Goal: Task Accomplishment & Management: Manage account settings

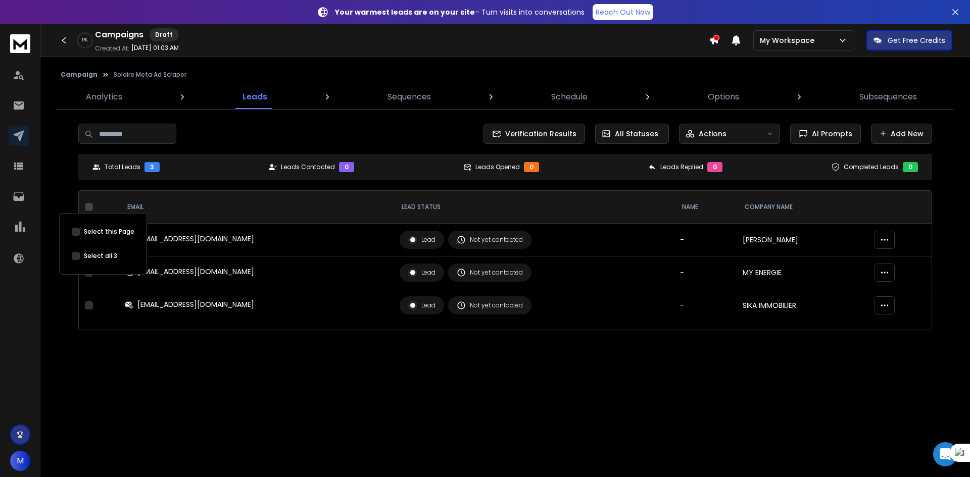
click at [92, 208] on button "Select this Page" at bounding box center [89, 207] width 8 height 8
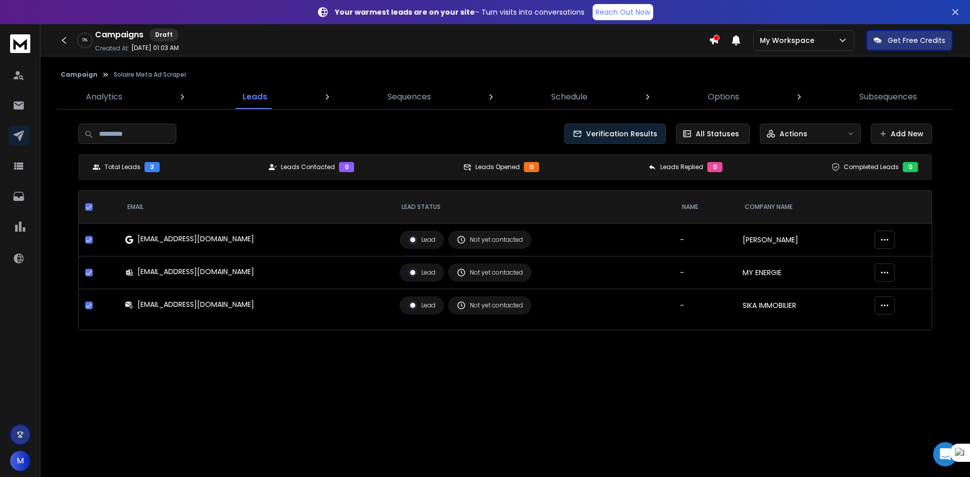
click at [605, 137] on span "Verification Results" at bounding box center [619, 134] width 75 height 10
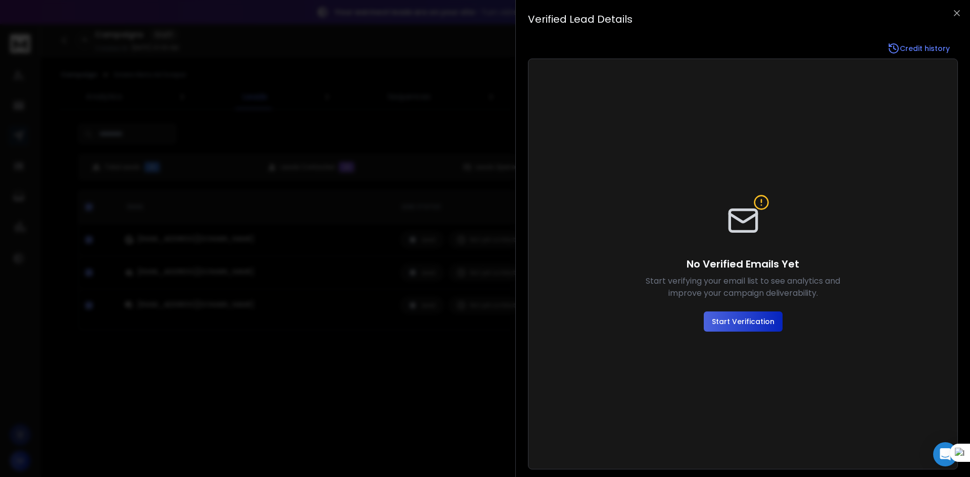
click at [952, 15] on icon "button" at bounding box center [957, 13] width 10 height 10
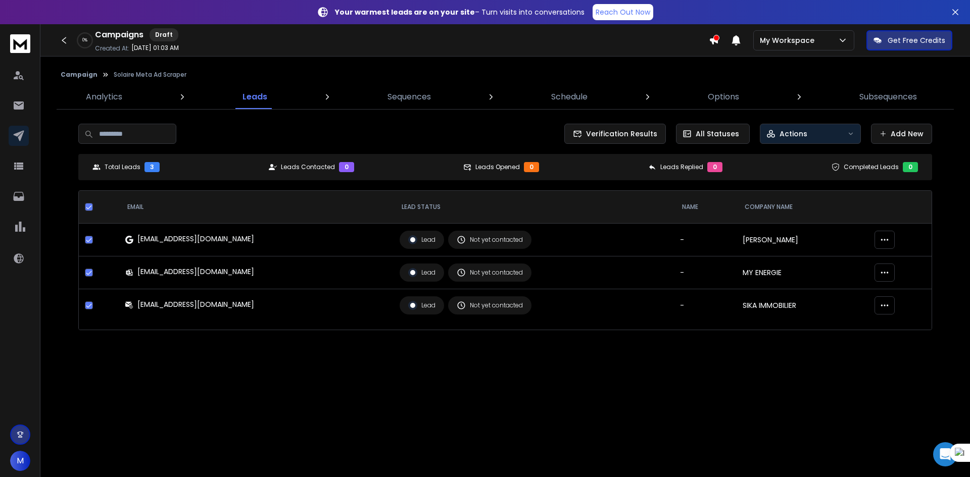
click at [823, 136] on div "Actions" at bounding box center [804, 134] width 77 height 10
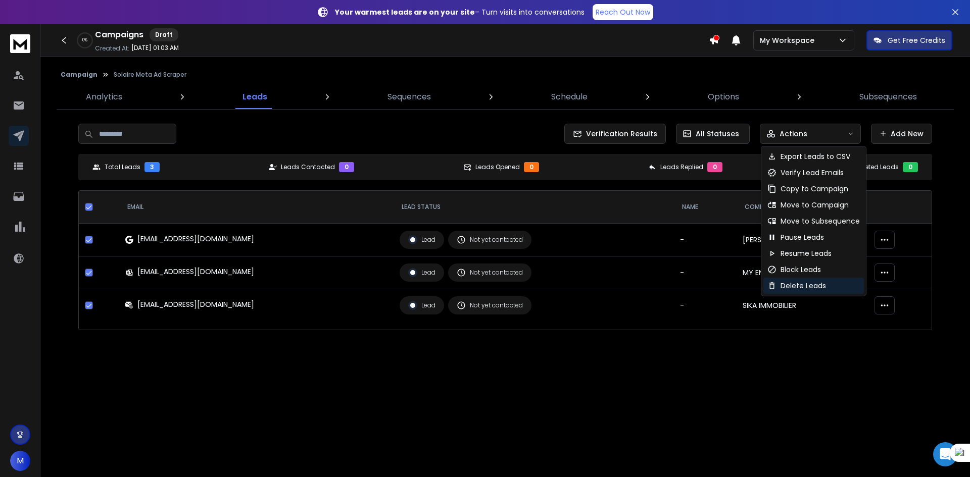
click at [818, 286] on p "Delete Leads" at bounding box center [803, 286] width 45 height 10
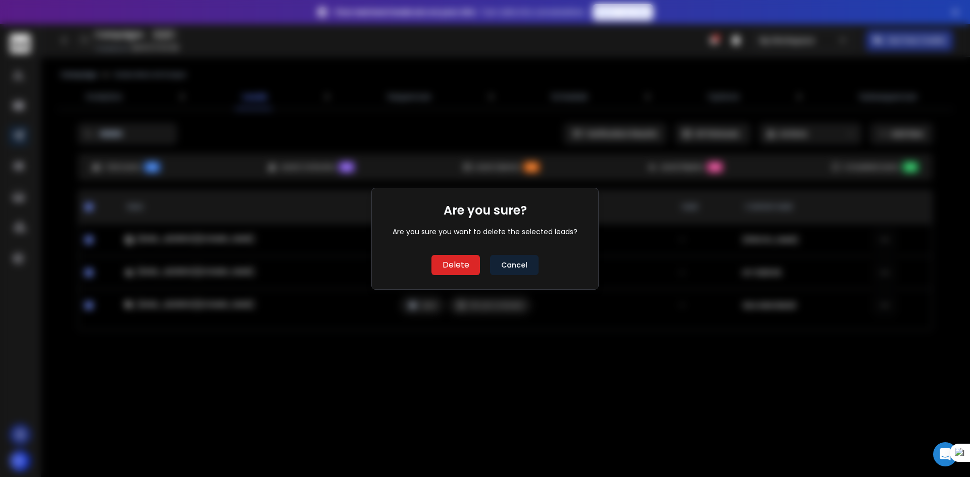
drag, startPoint x: 461, startPoint y: 265, endPoint x: 724, endPoint y: 86, distance: 318.2
click at [463, 264] on button "Delete" at bounding box center [455, 265] width 48 height 20
